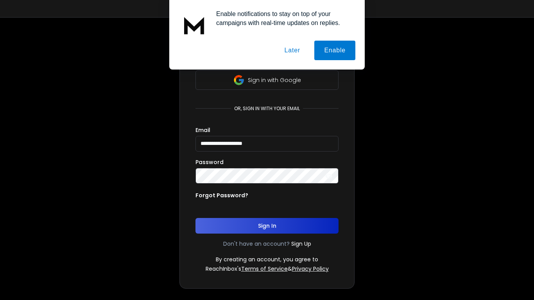
type input "**********"
click at [267, 225] on button "Sign In" at bounding box center [266, 226] width 143 height 16
